Goal: Task Accomplishment & Management: Manage account settings

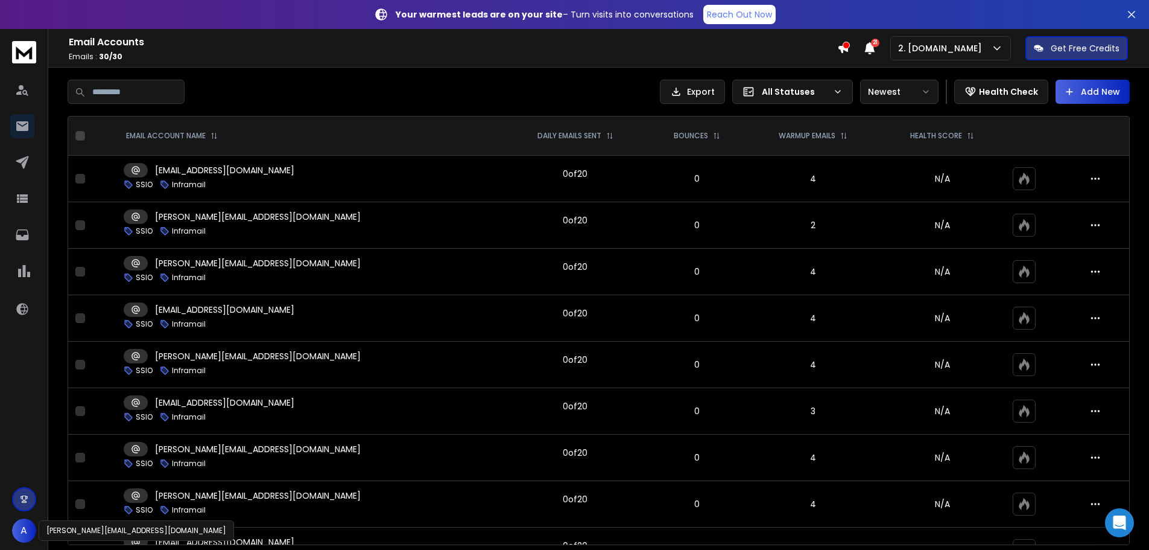
click at [20, 532] on span "A" at bounding box center [24, 530] width 24 height 24
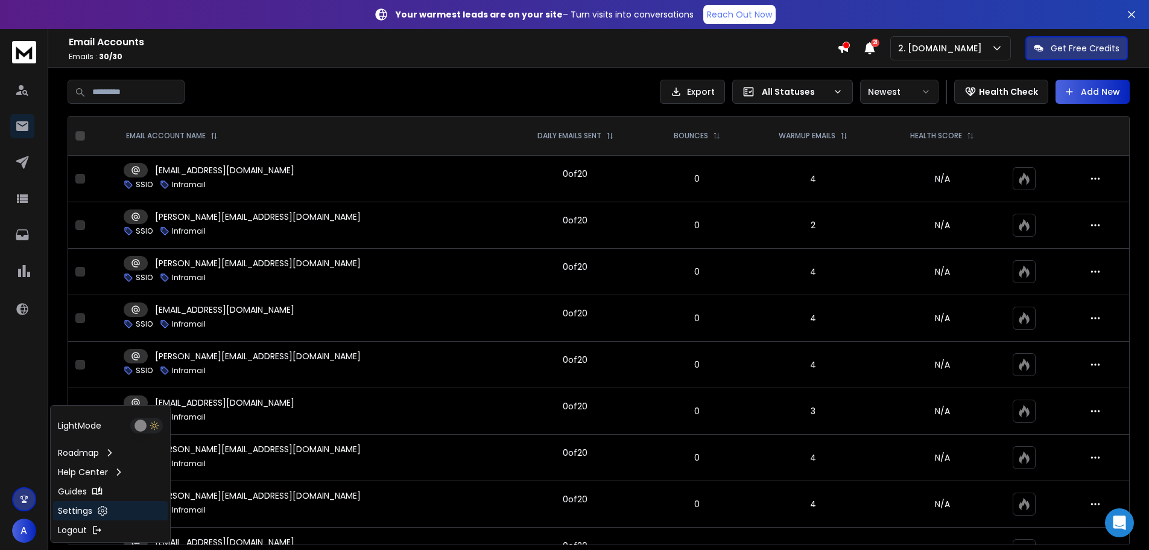
click at [84, 511] on p "Settings" at bounding box center [75, 510] width 34 height 12
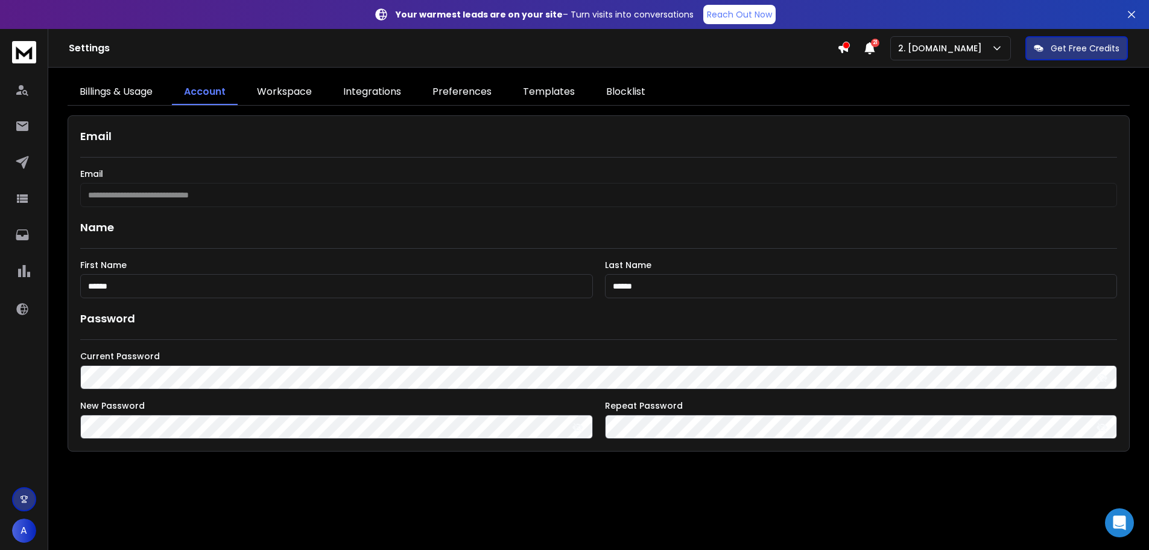
click at [281, 81] on link "Workspace" at bounding box center [284, 92] width 79 height 25
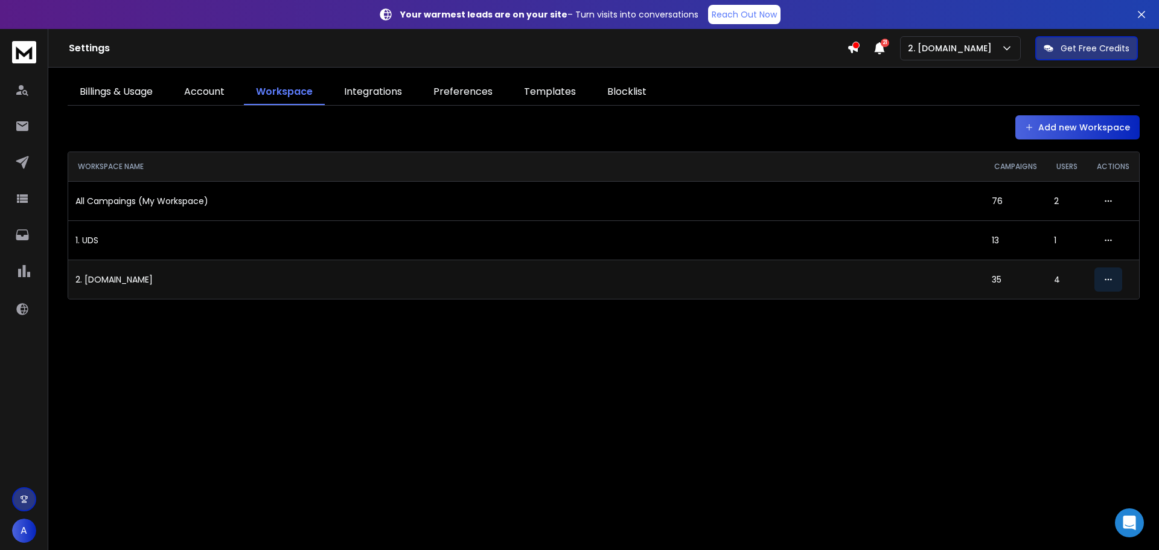
click at [1104, 282] on icon "button" at bounding box center [1108, 279] width 8 height 8
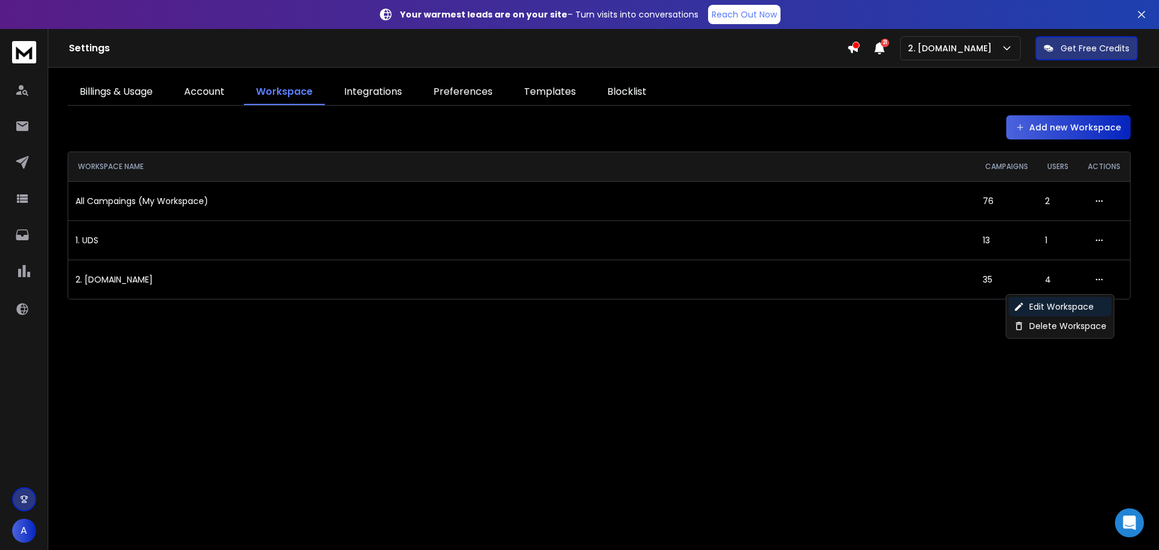
click at [1076, 309] on p "Edit Workspace" at bounding box center [1061, 306] width 65 height 12
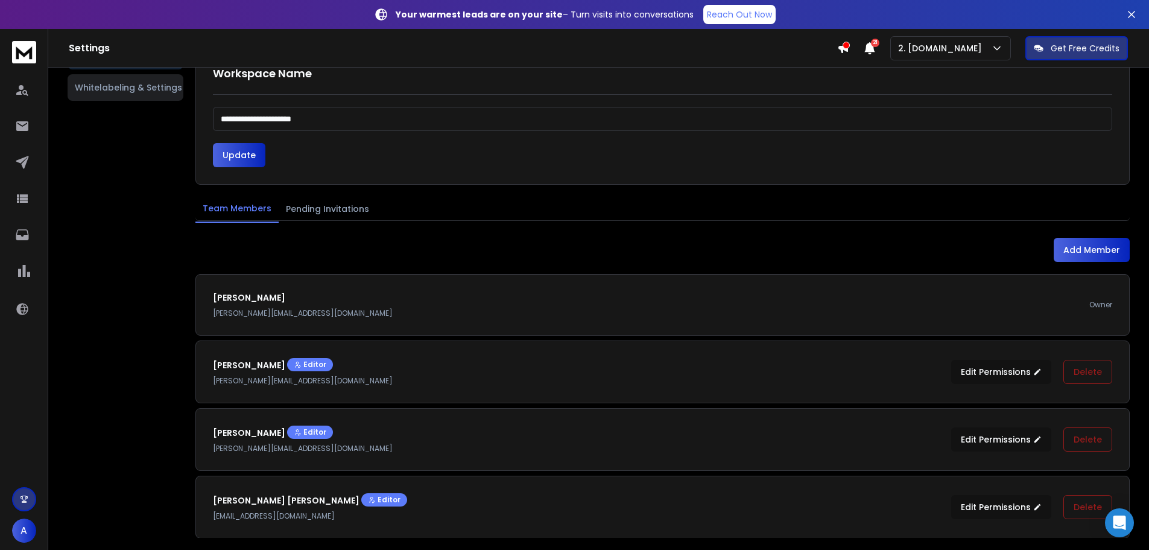
scroll to position [1, 0]
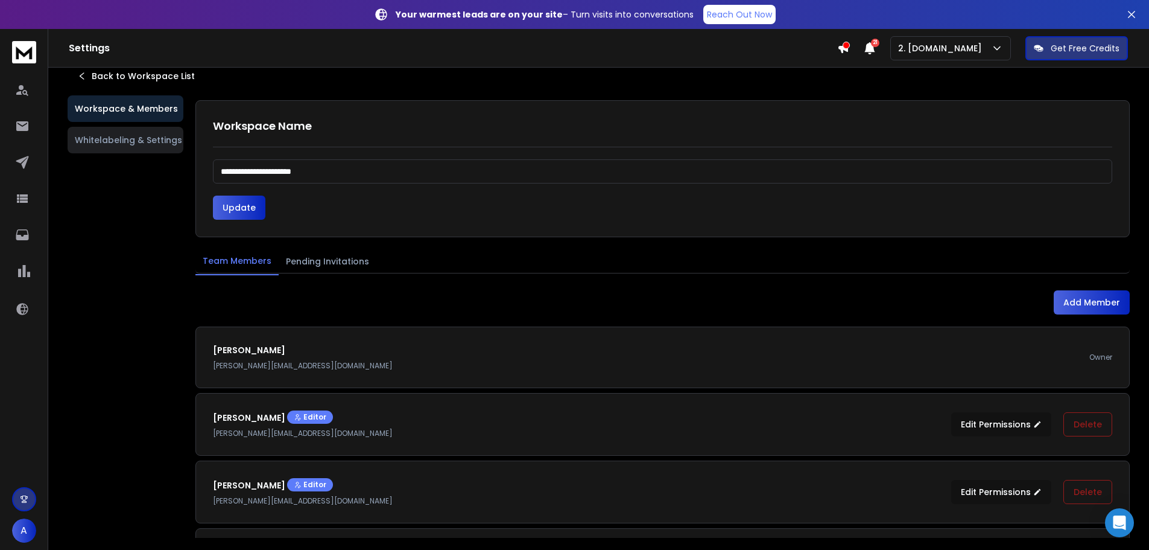
click at [1100, 310] on button "Add Member" at bounding box center [1092, 302] width 76 height 24
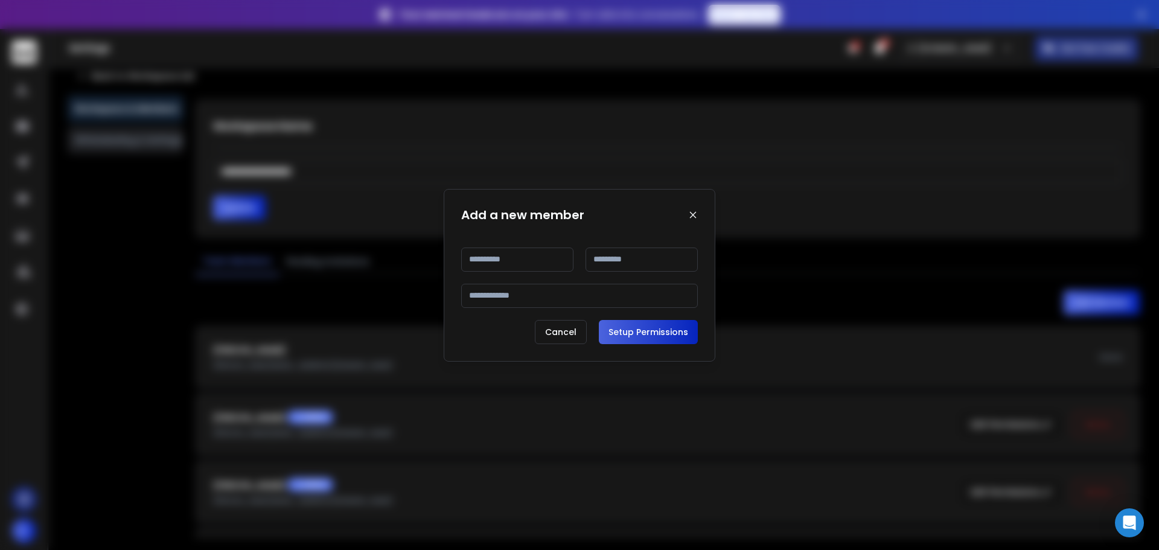
click at [507, 256] on input at bounding box center [517, 259] width 112 height 24
type input "******"
paste input "**********"
click at [644, 332] on button "Setup Permissions" at bounding box center [648, 332] width 99 height 24
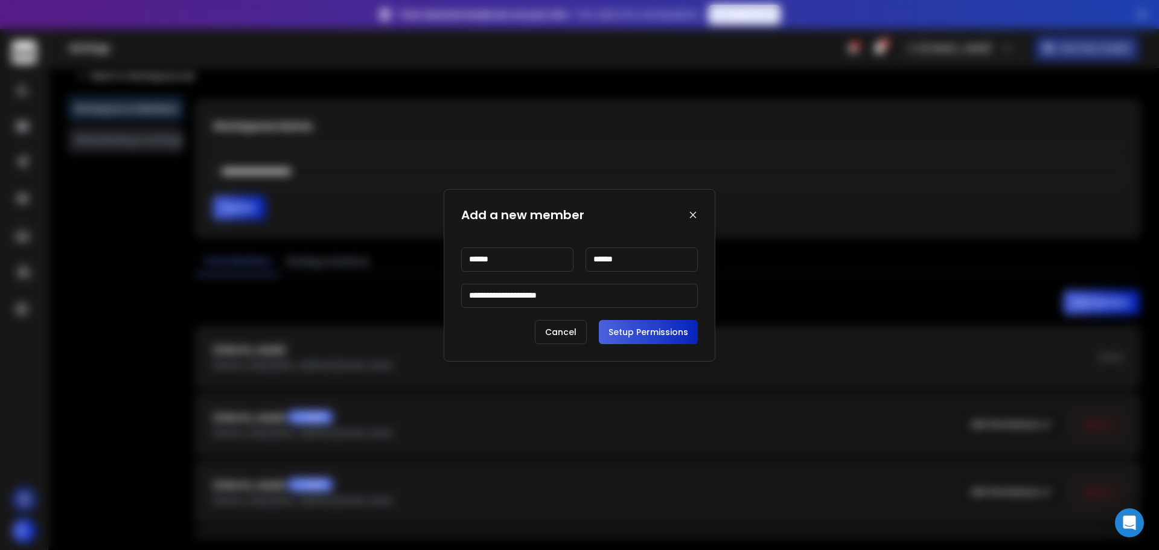
type input "**********"
click at [678, 328] on button "Setup Permissions" at bounding box center [648, 332] width 99 height 24
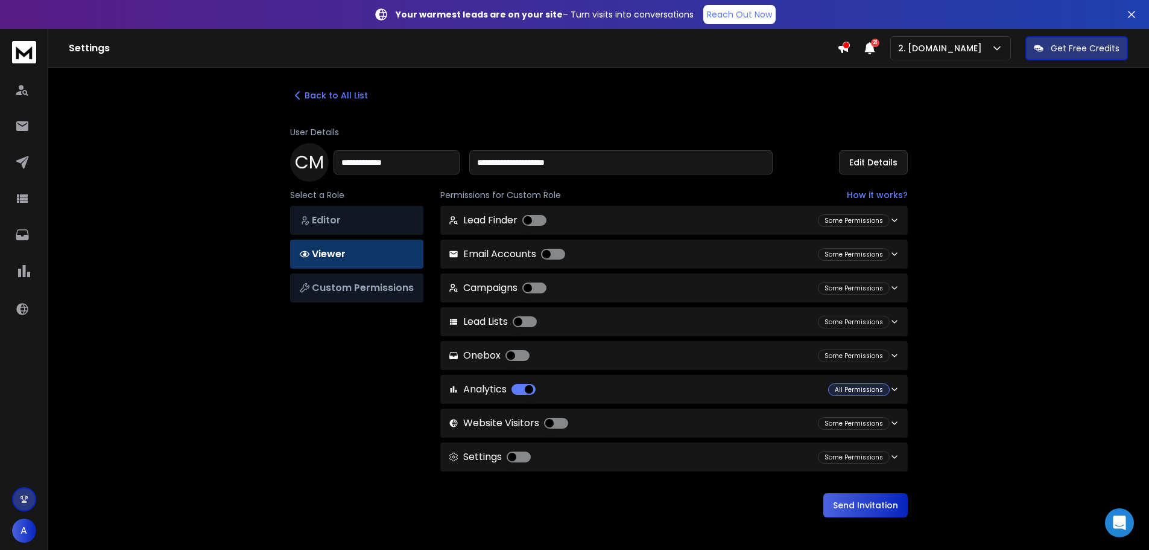
click at [555, 254] on button "button" at bounding box center [553, 254] width 24 height 11
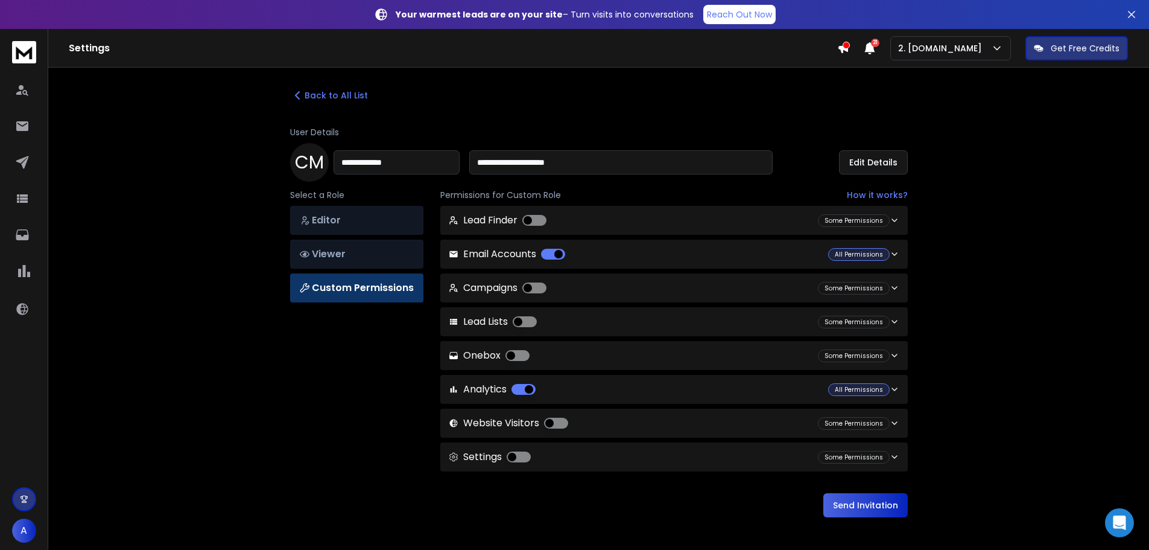
click at [534, 287] on button "button" at bounding box center [535, 287] width 24 height 11
click at [527, 317] on button "button" at bounding box center [525, 321] width 24 height 11
click at [516, 355] on button "button" at bounding box center [518, 355] width 24 height 11
click at [554, 422] on button "button" at bounding box center [556, 423] width 24 height 11
click at [518, 454] on button "button" at bounding box center [519, 456] width 24 height 11
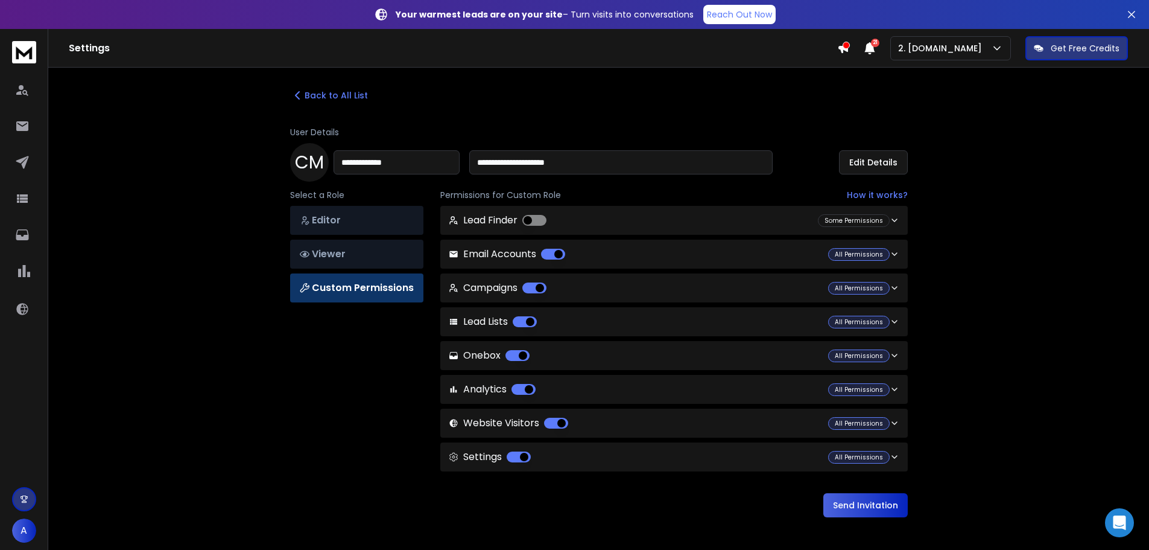
click at [532, 220] on button "button" at bounding box center [535, 220] width 24 height 11
click at [859, 512] on button "Send Invitation" at bounding box center [866, 505] width 84 height 24
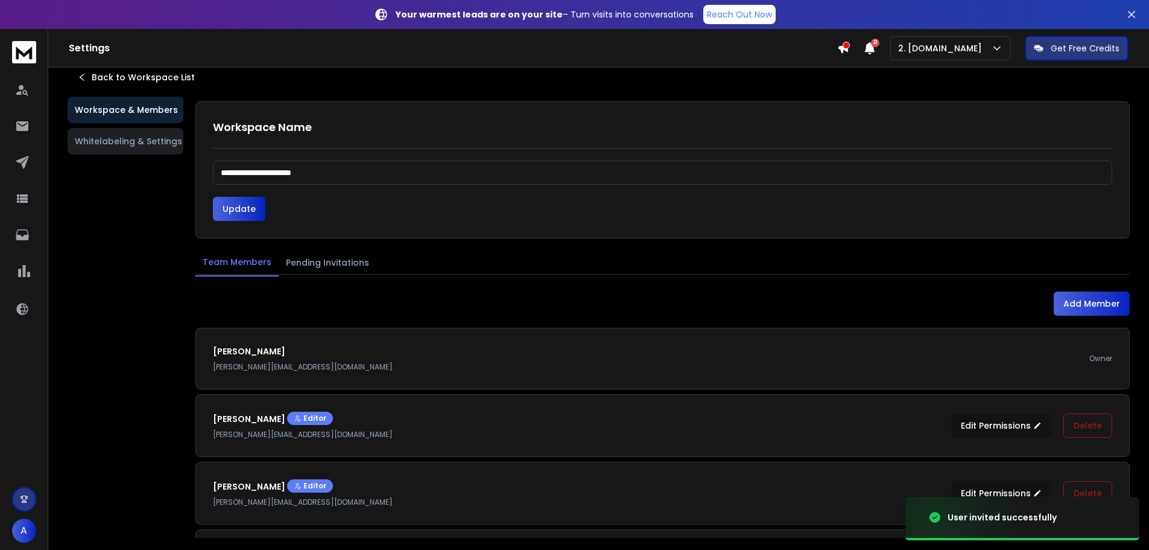
click at [314, 259] on button "Pending Invitations" at bounding box center [328, 262] width 98 height 27
